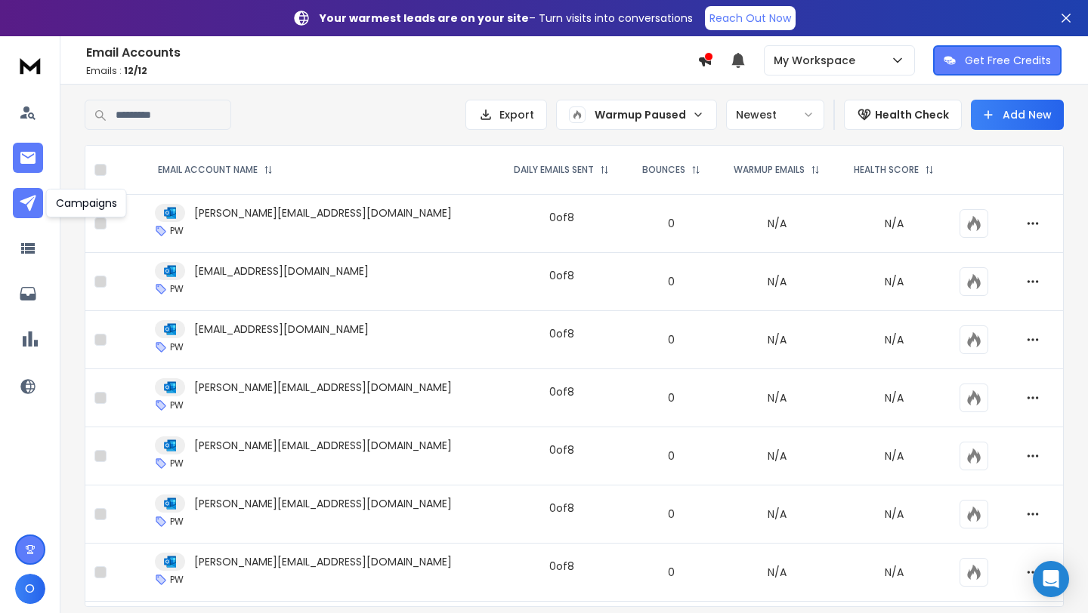
click at [29, 196] on icon at bounding box center [28, 203] width 18 height 18
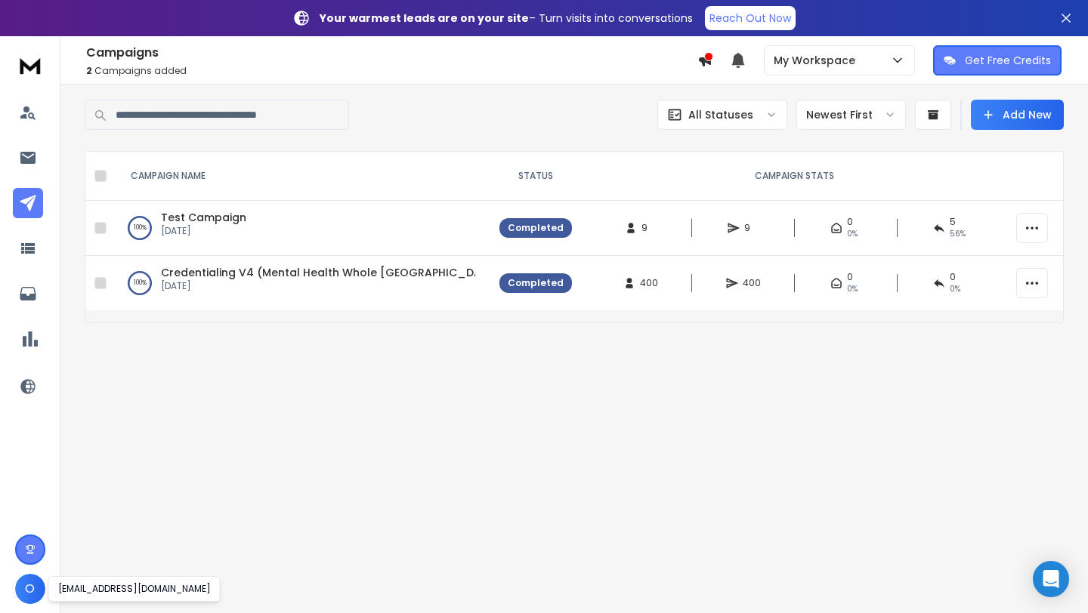
click at [30, 587] on span "O" at bounding box center [30, 589] width 30 height 30
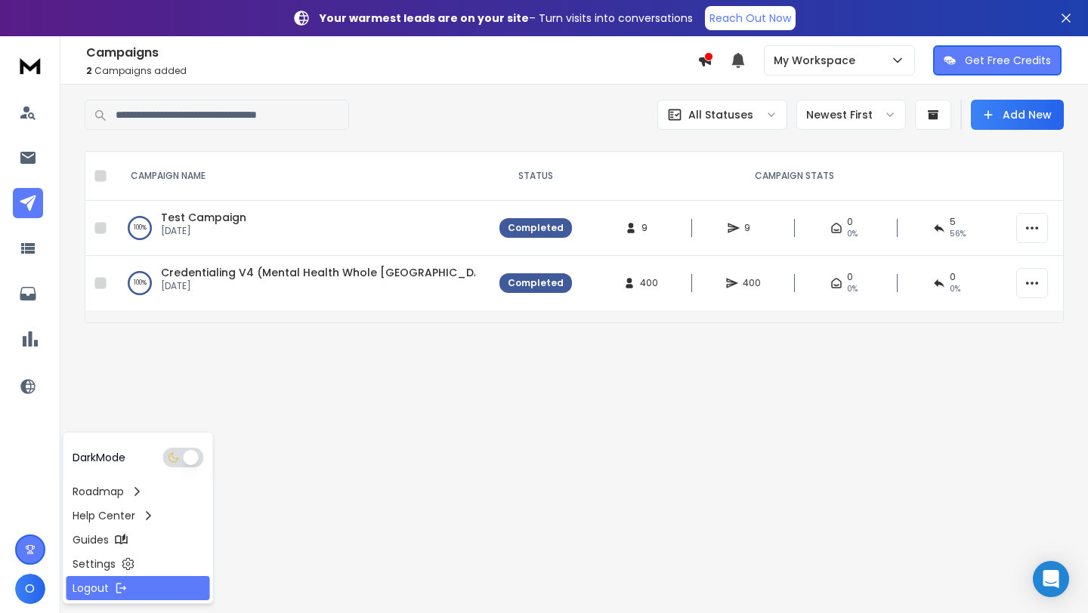
click at [100, 597] on div "Logout" at bounding box center [137, 588] width 143 height 24
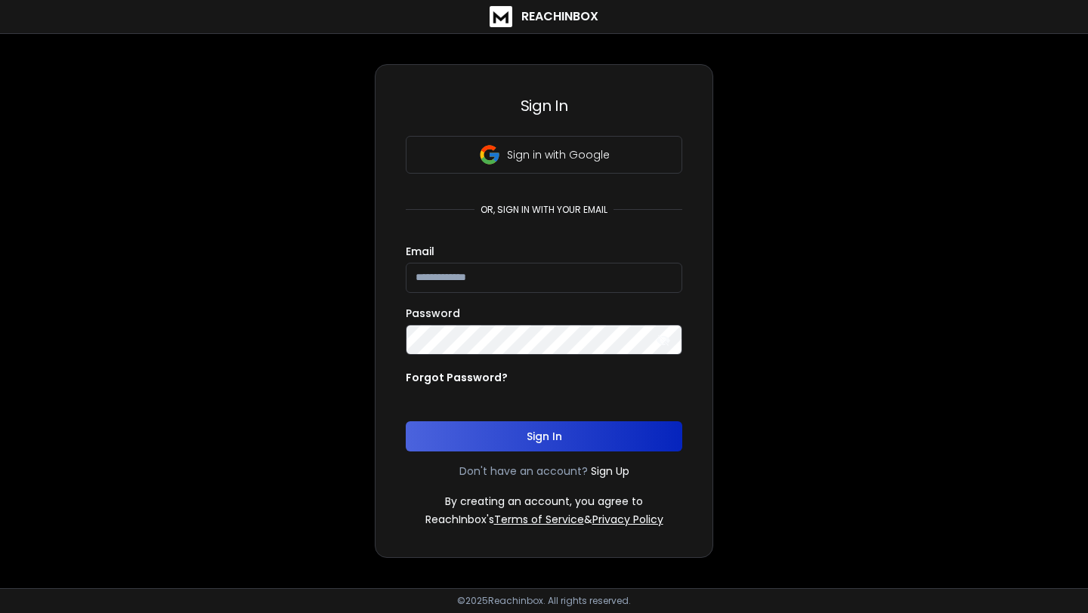
click at [525, 289] on input "email" at bounding box center [544, 278] width 276 height 30
type input "**********"
click at [551, 440] on button "Sign In" at bounding box center [544, 436] width 276 height 30
